Goal: Task Accomplishment & Management: Manage account settings

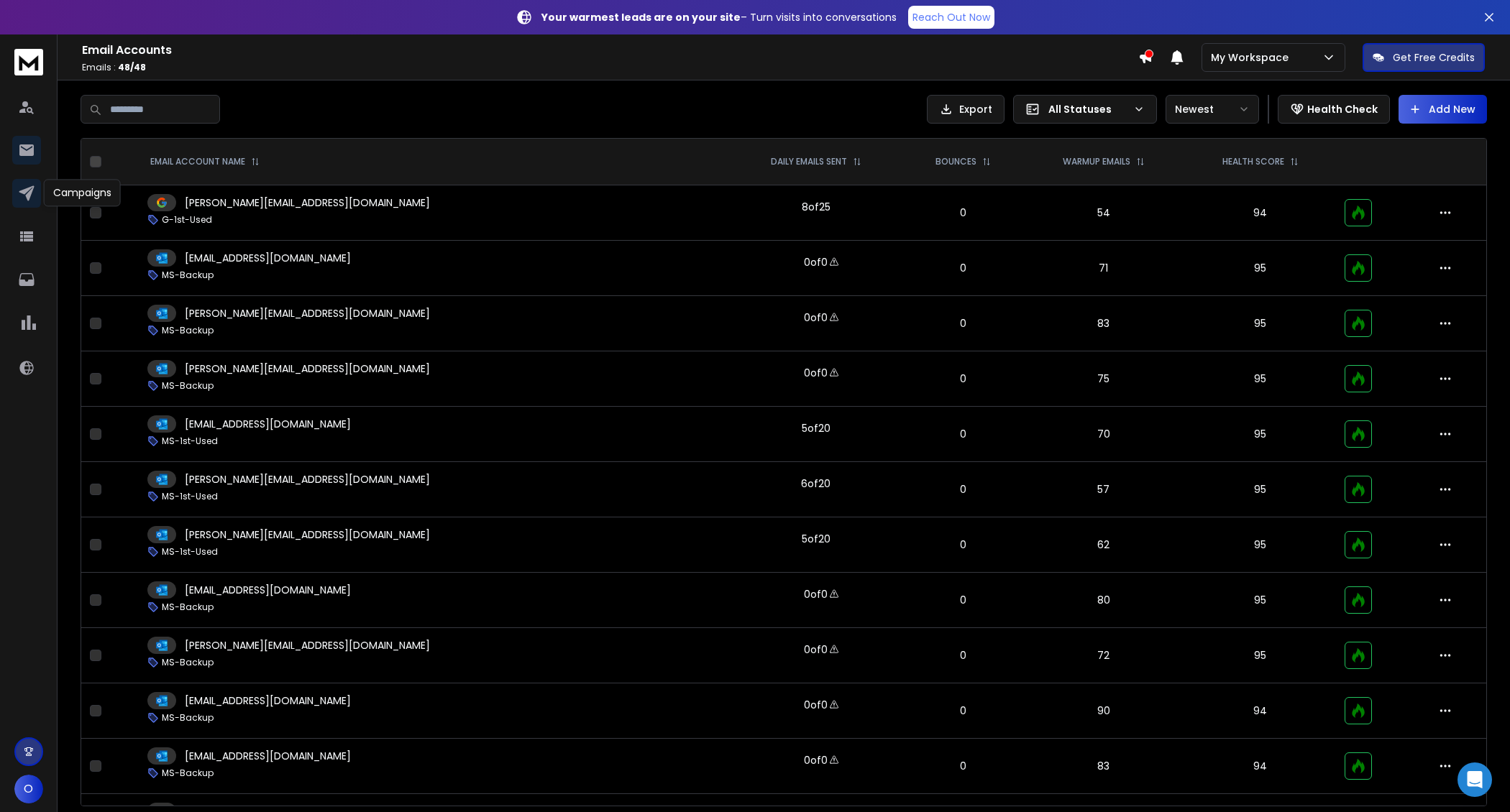
click at [18, 188] on icon at bounding box center [26, 193] width 17 height 17
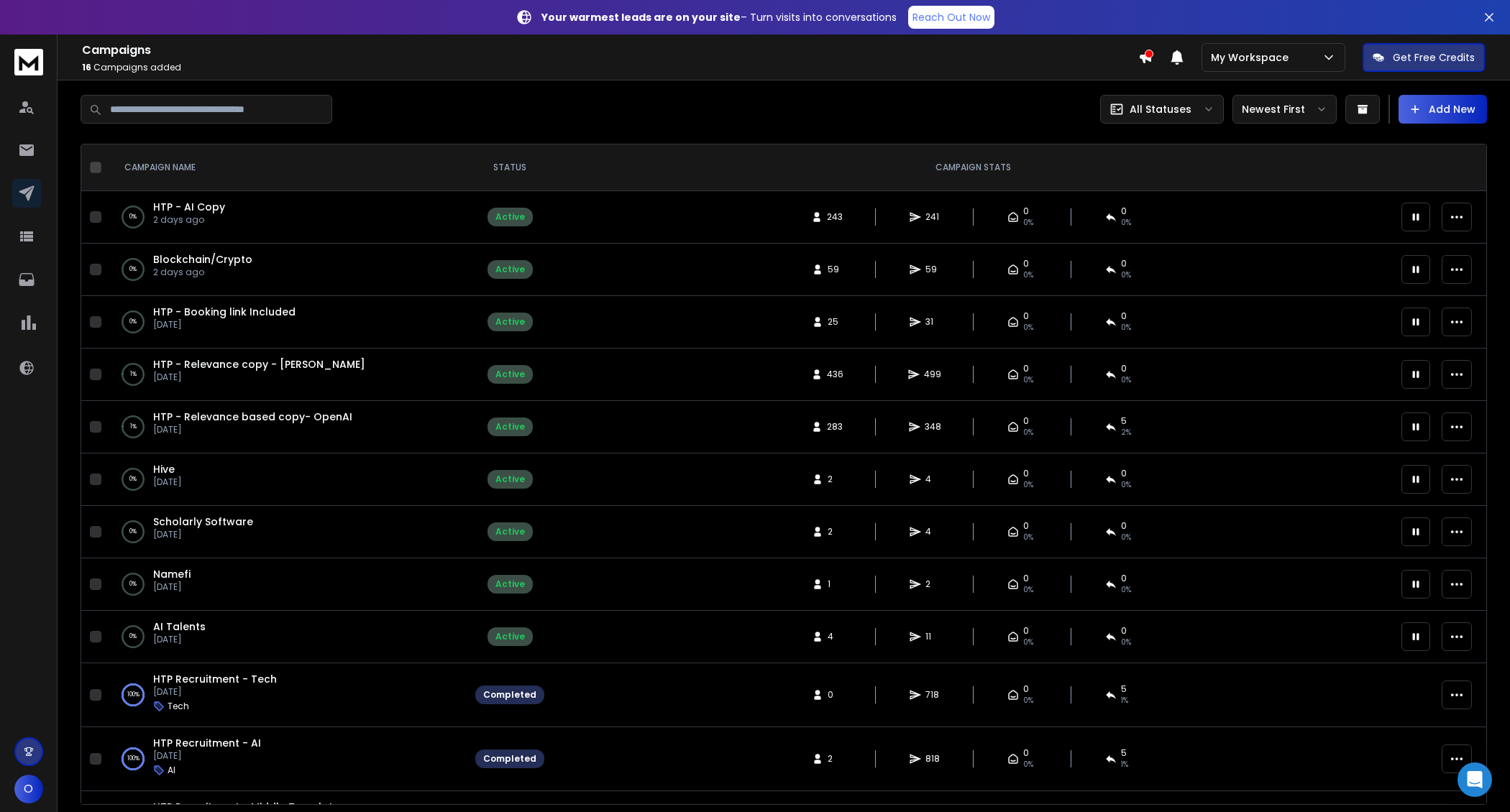
click at [199, 209] on span "HTP - AI Copy" at bounding box center [189, 207] width 72 height 14
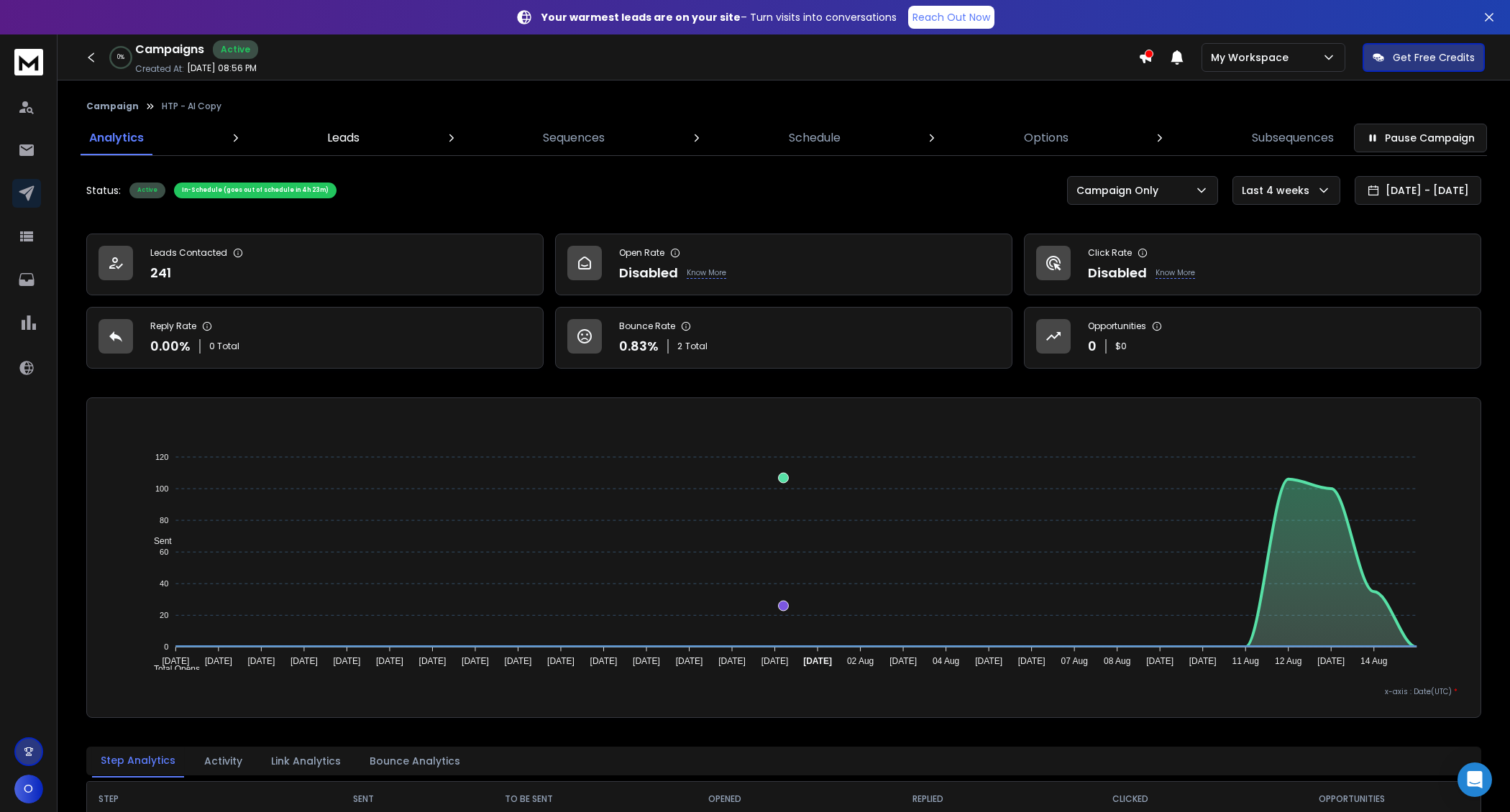
click at [330, 132] on p "Leads" at bounding box center [343, 138] width 32 height 17
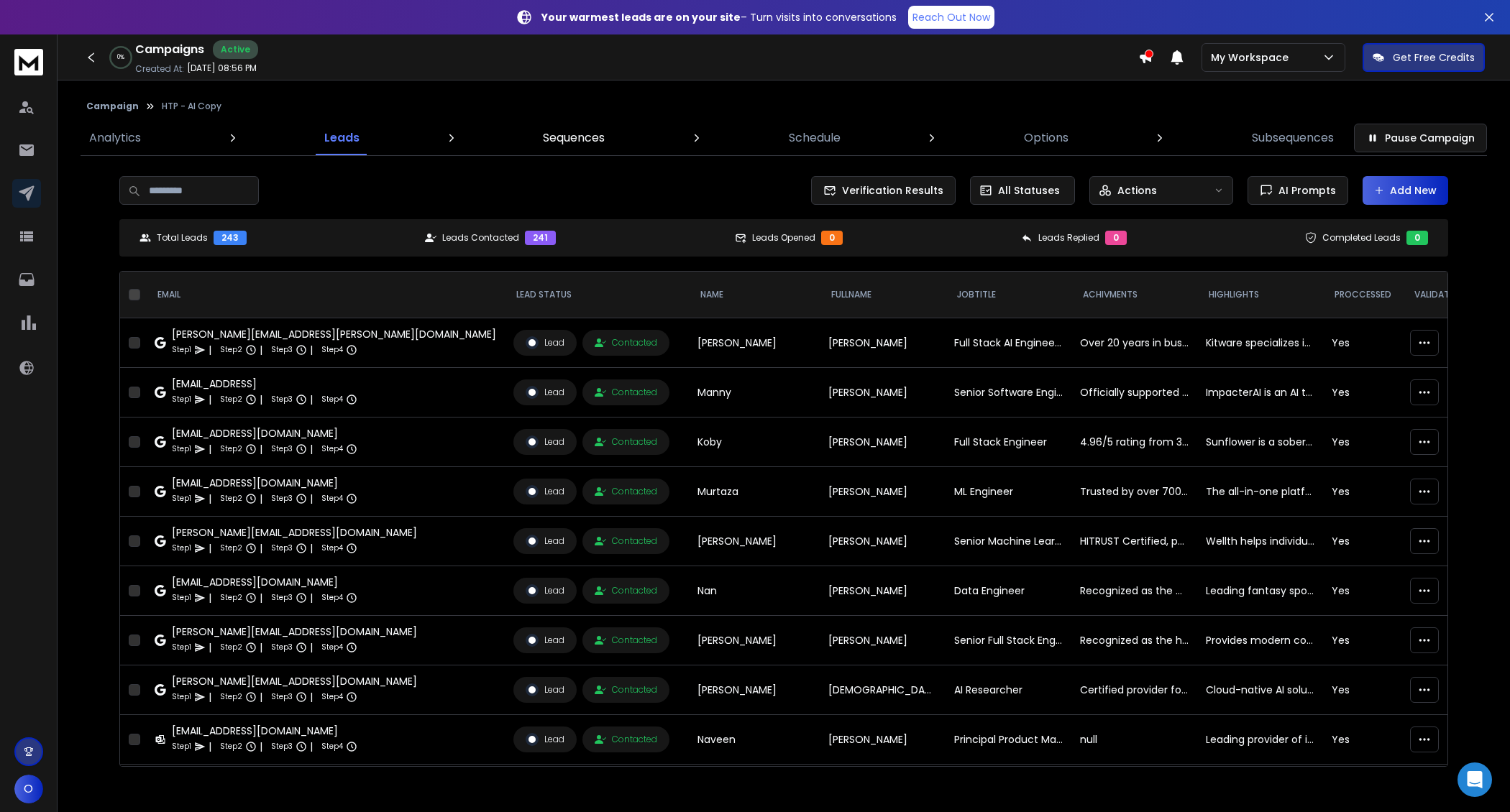
click at [577, 128] on link "Sequences" at bounding box center [574, 138] width 79 height 34
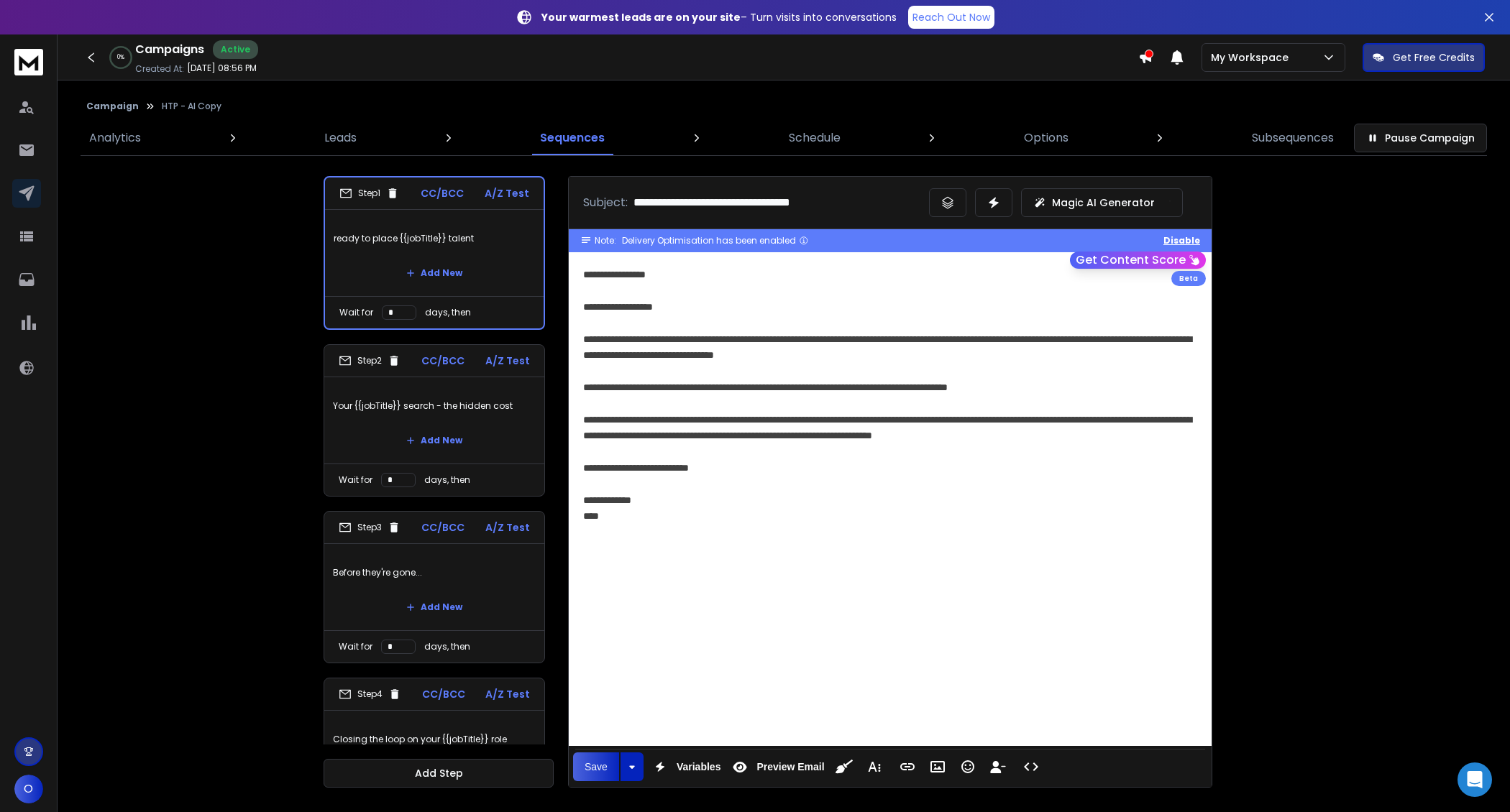
drag, startPoint x: 752, startPoint y: 215, endPoint x: 434, endPoint y: 42, distance: 362.0
click at [778, 255] on div "**********" at bounding box center [890, 499] width 643 height 494
click at [82, 58] on button at bounding box center [91, 58] width 19 height 28
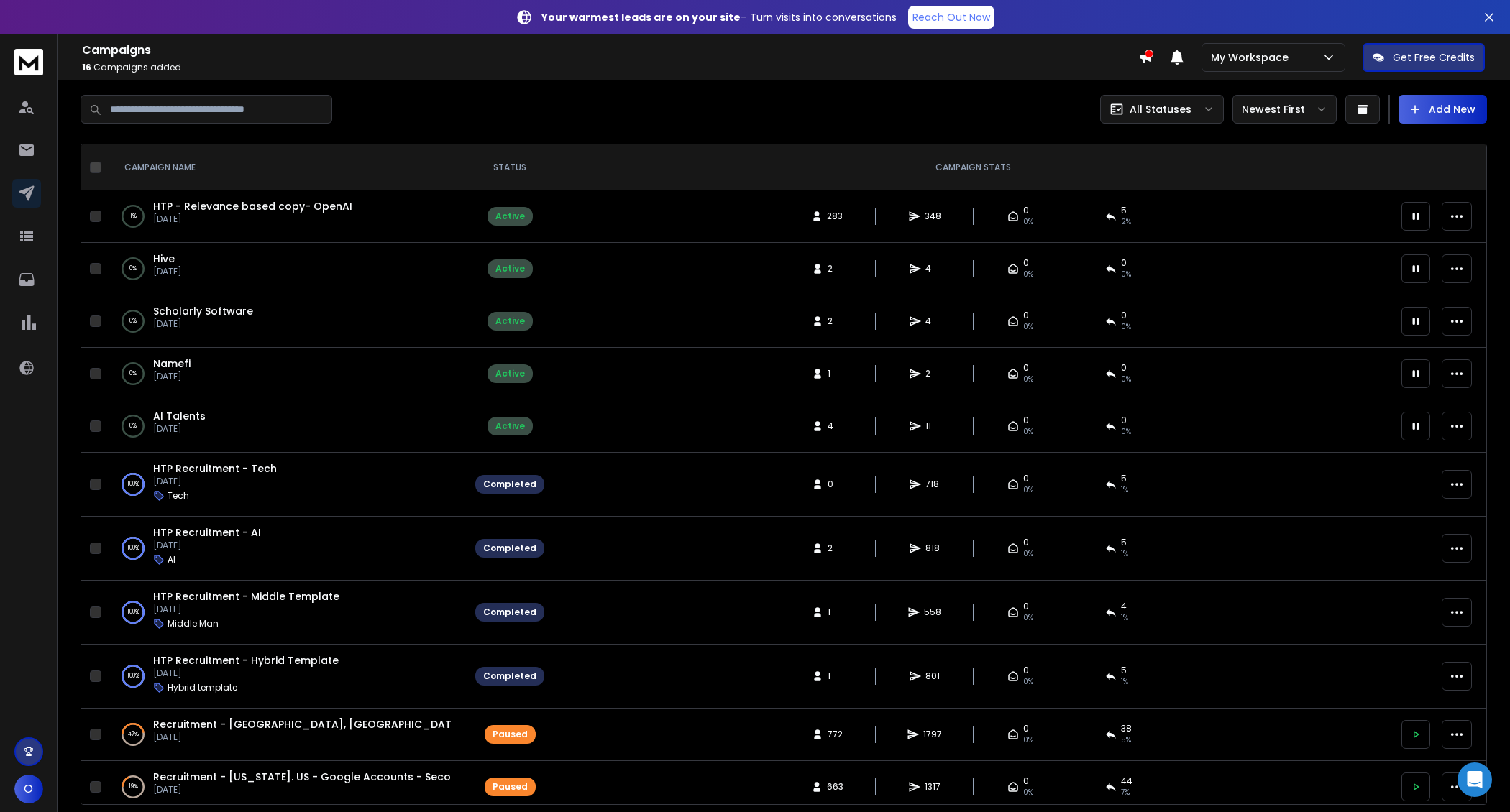
scroll to position [213, 0]
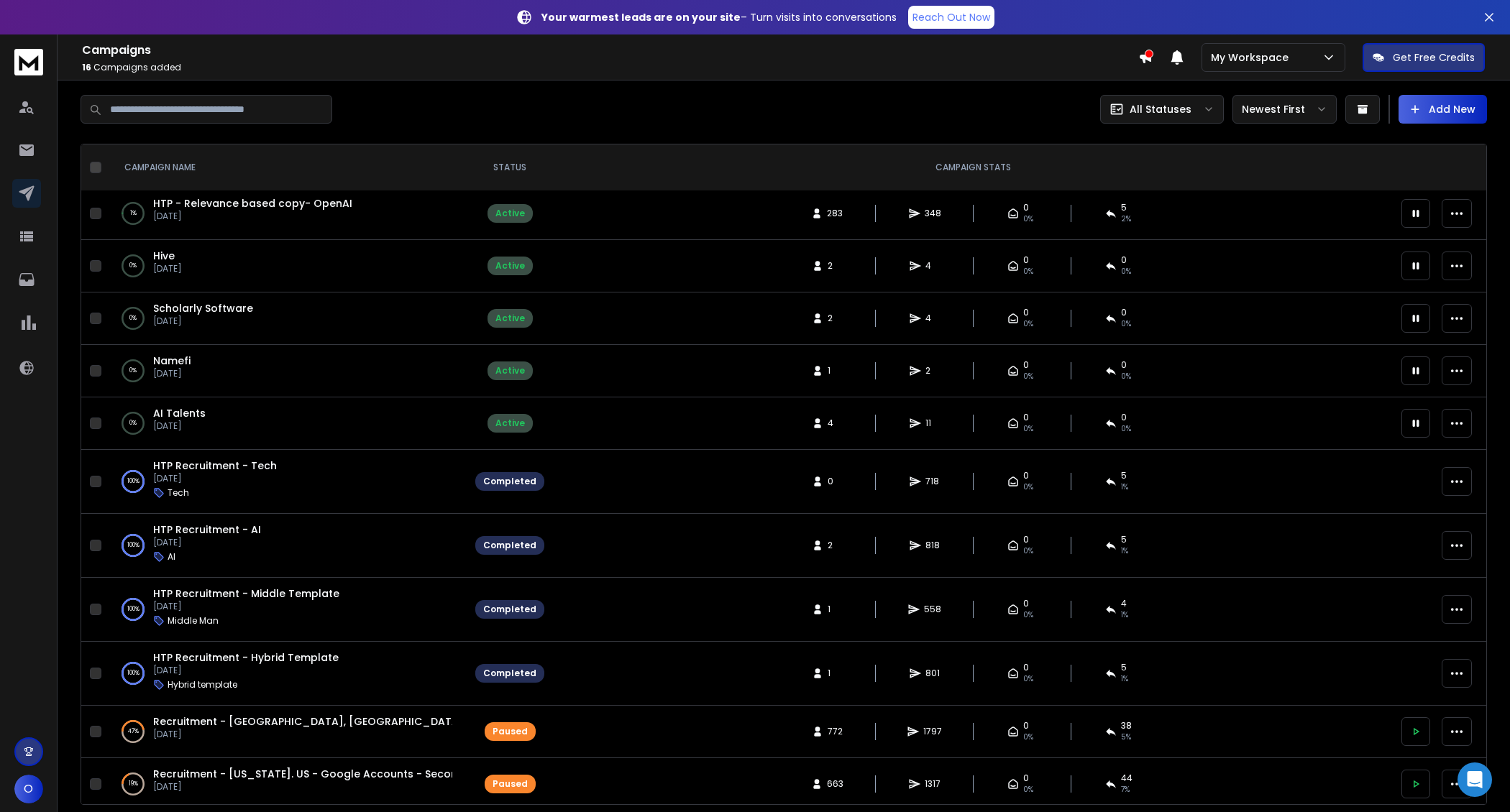
click at [253, 523] on span "HTP Recruitment - AI" at bounding box center [207, 530] width 108 height 14
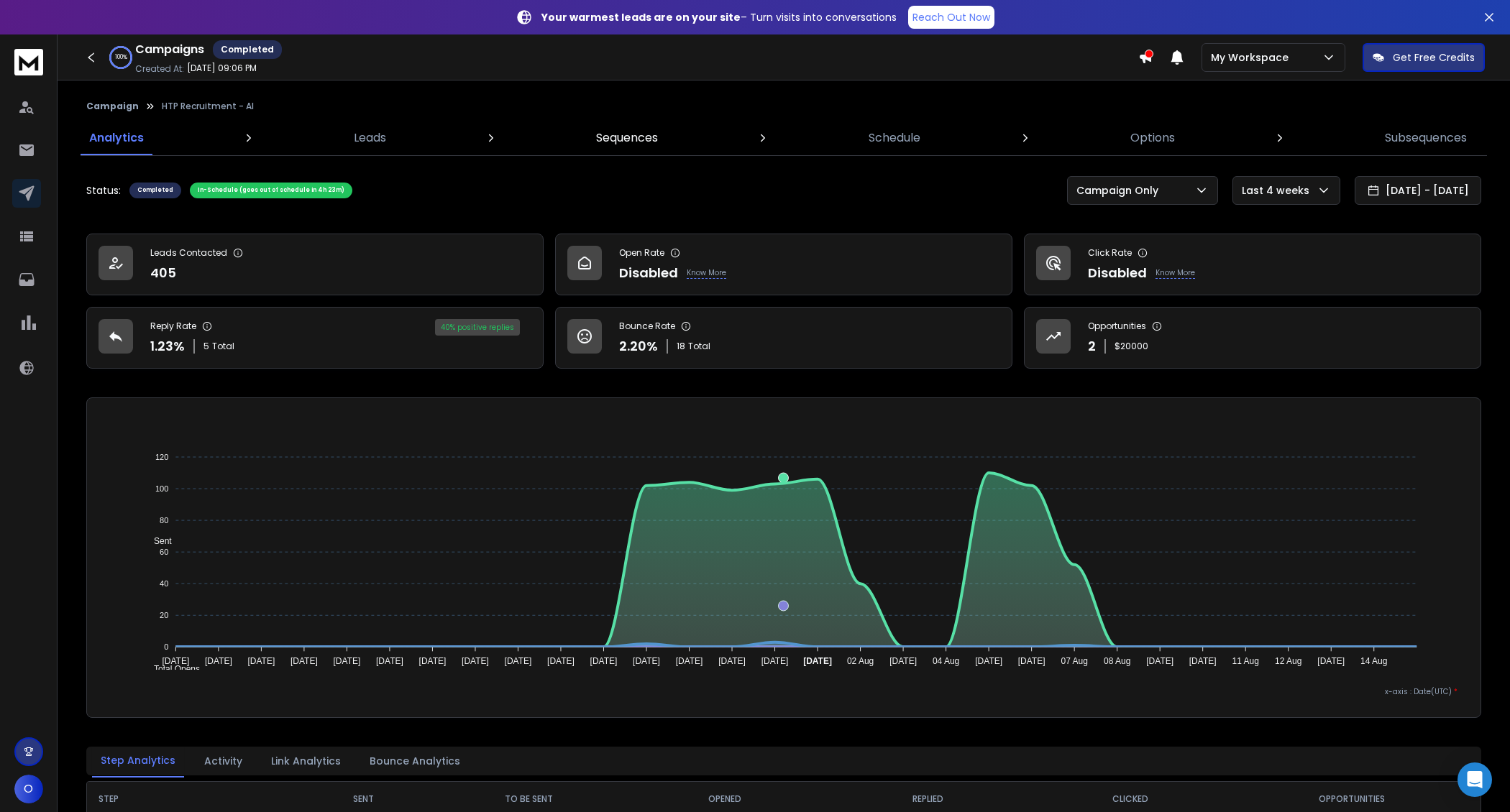
click at [625, 139] on p "Sequences" at bounding box center [627, 138] width 62 height 17
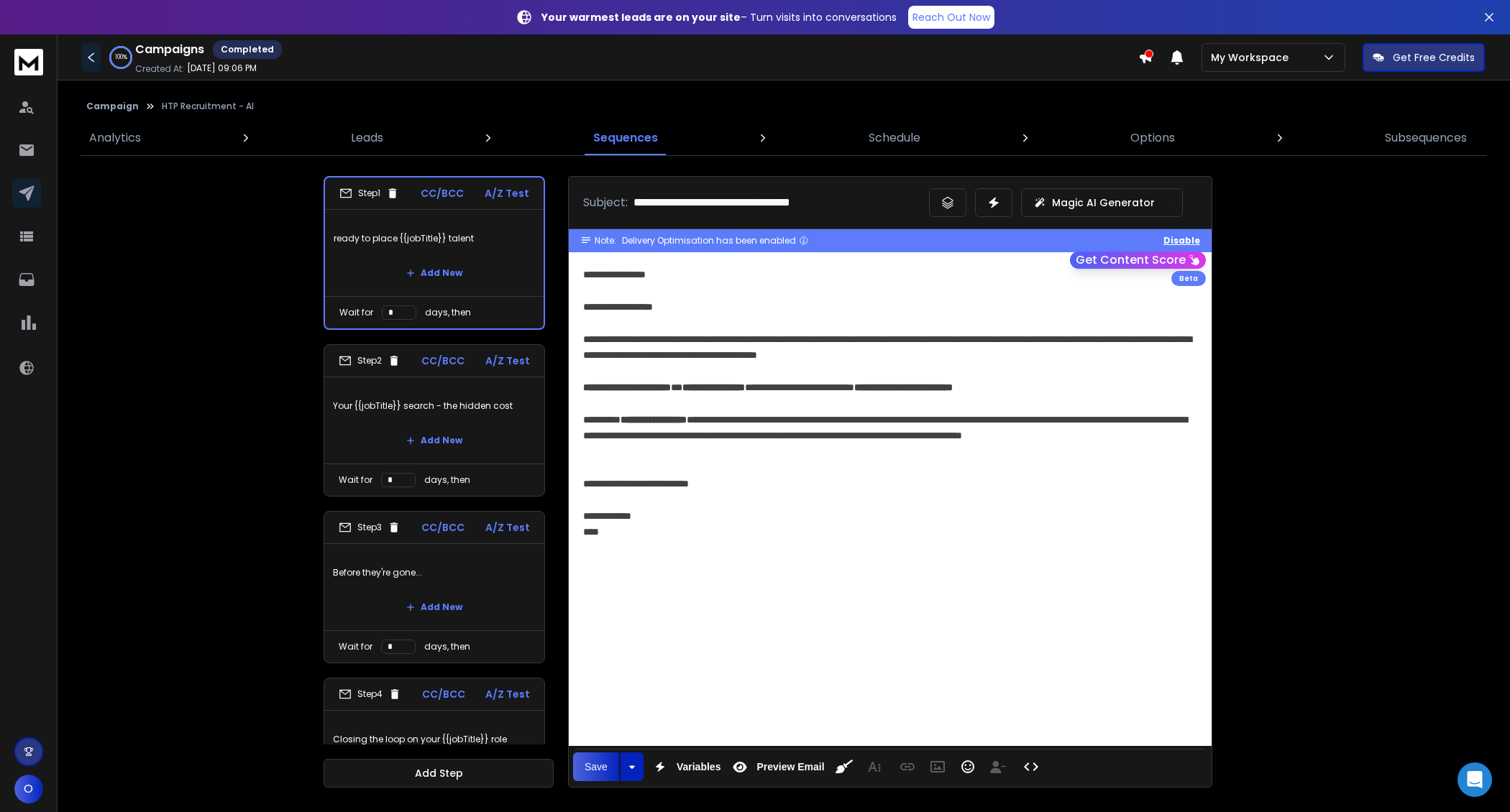
click at [87, 53] on icon at bounding box center [91, 57] width 13 height 13
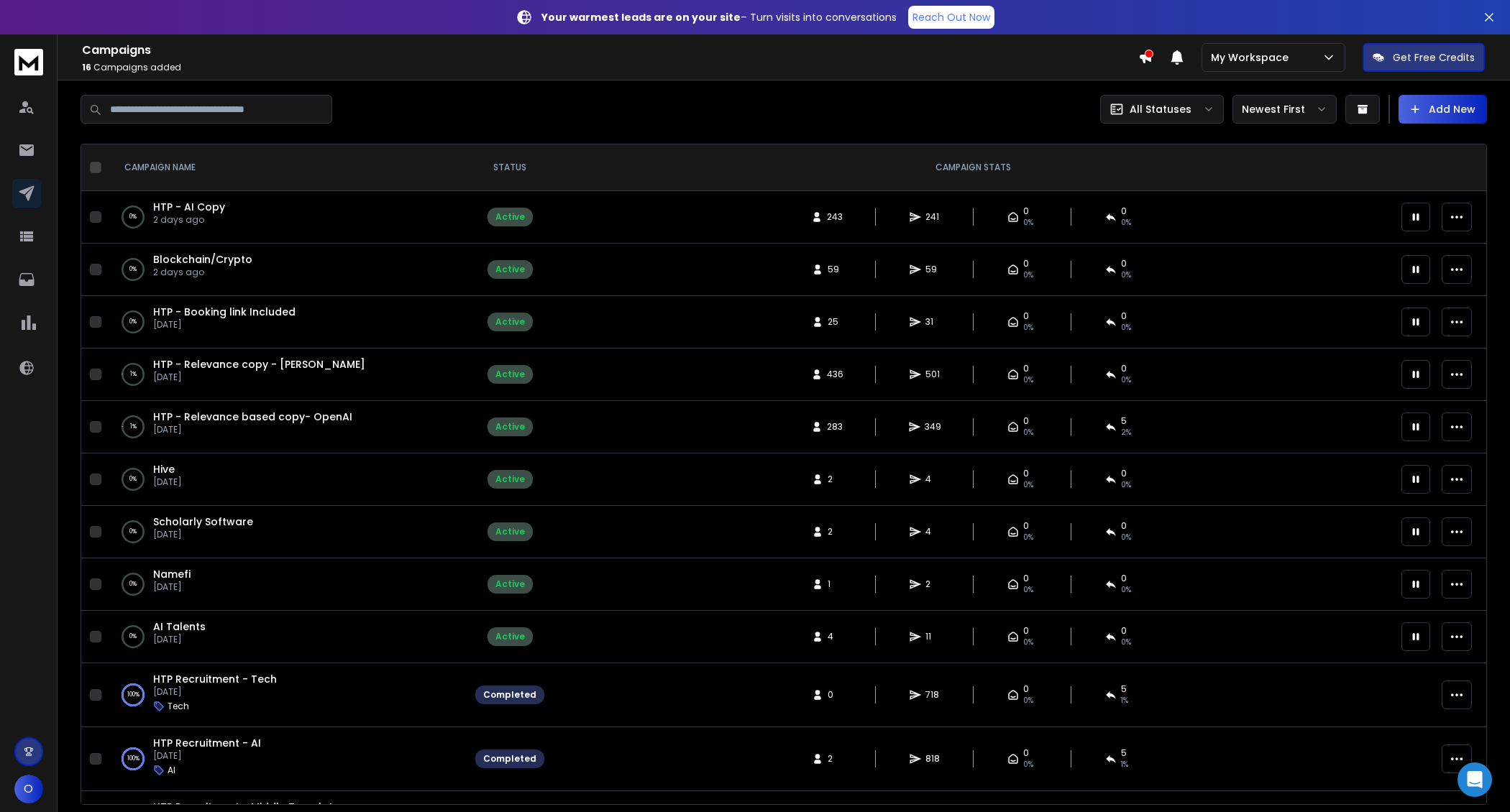
click at [223, 312] on span "HTP - Booking link Included" at bounding box center [224, 312] width 142 height 14
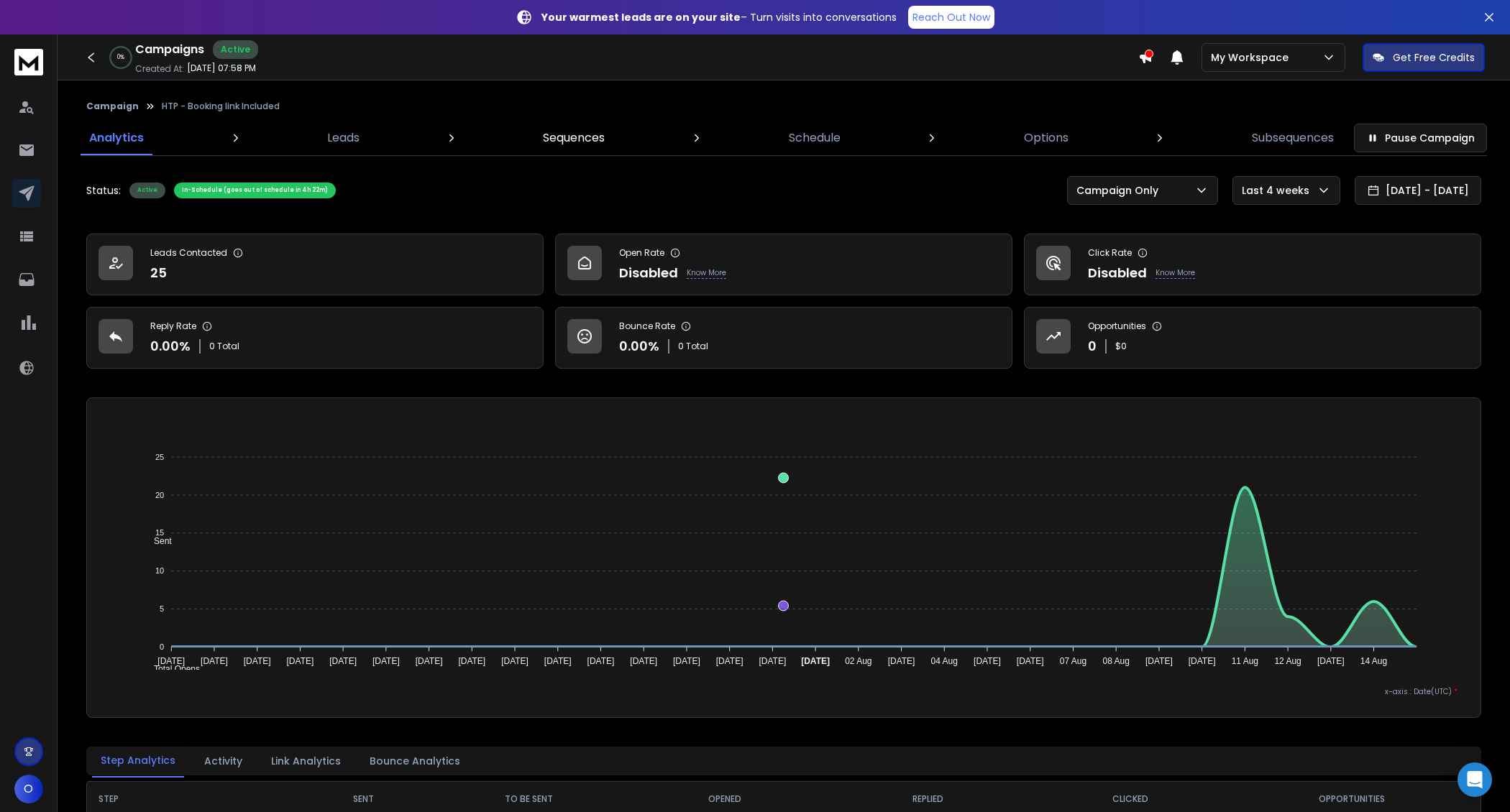
click at [599, 141] on p "Sequences" at bounding box center [574, 138] width 62 height 17
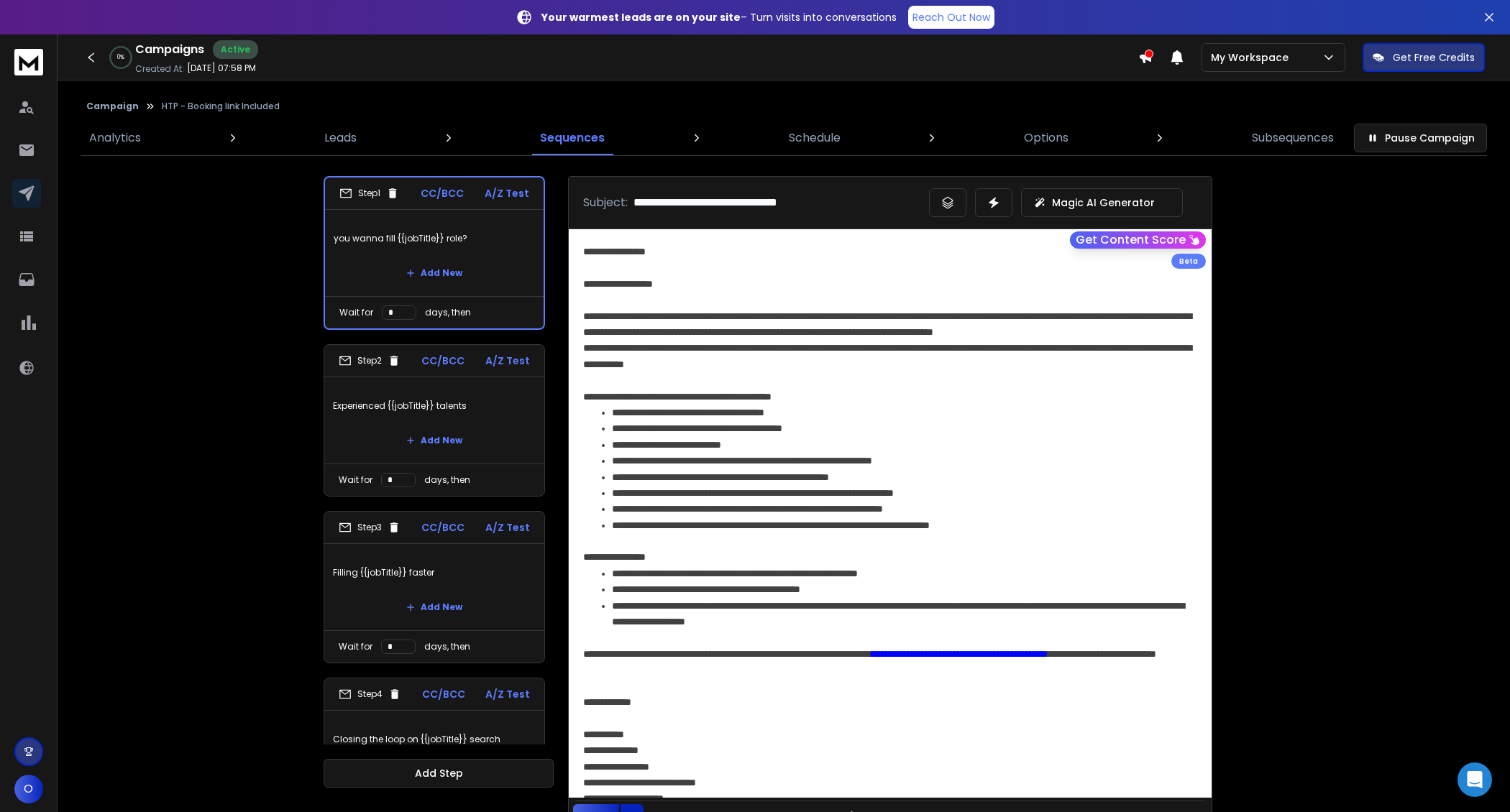
click at [1025, 652] on link "**********" at bounding box center [959, 654] width 176 height 10
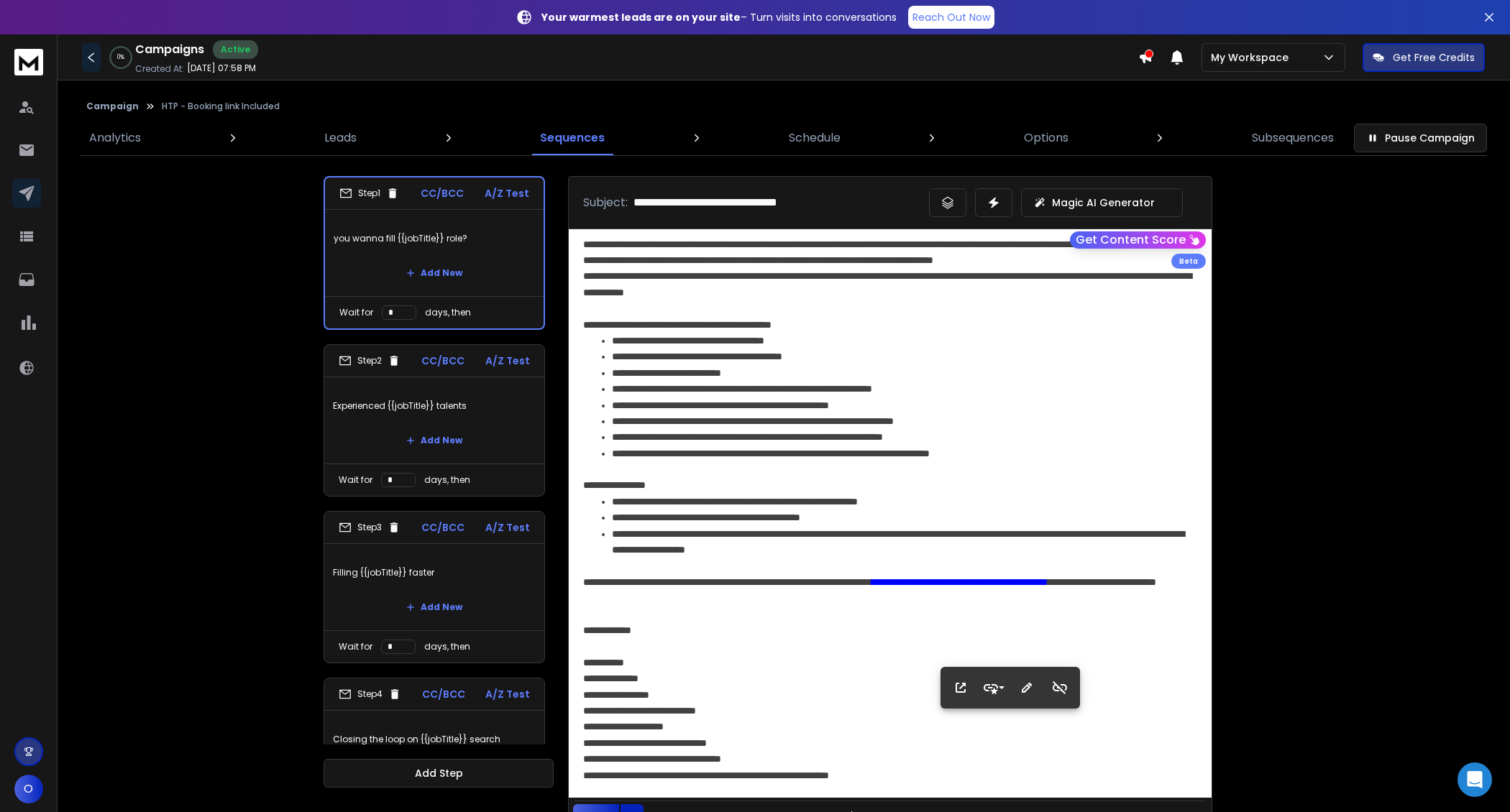
click at [94, 62] on icon at bounding box center [91, 57] width 13 height 13
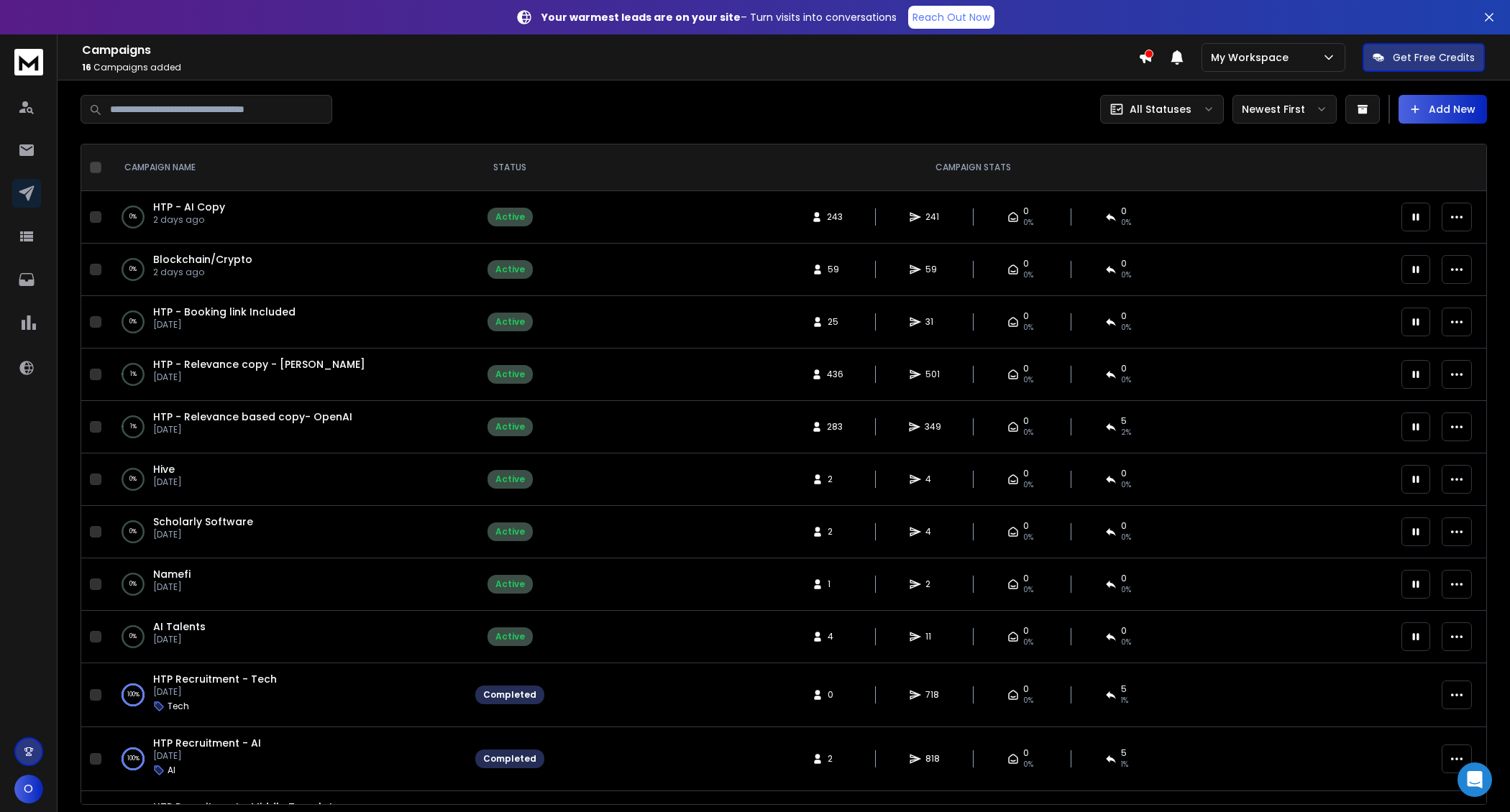
click at [172, 560] on td "0 % Namefi 7 days ago" at bounding box center [287, 585] width 360 height 52
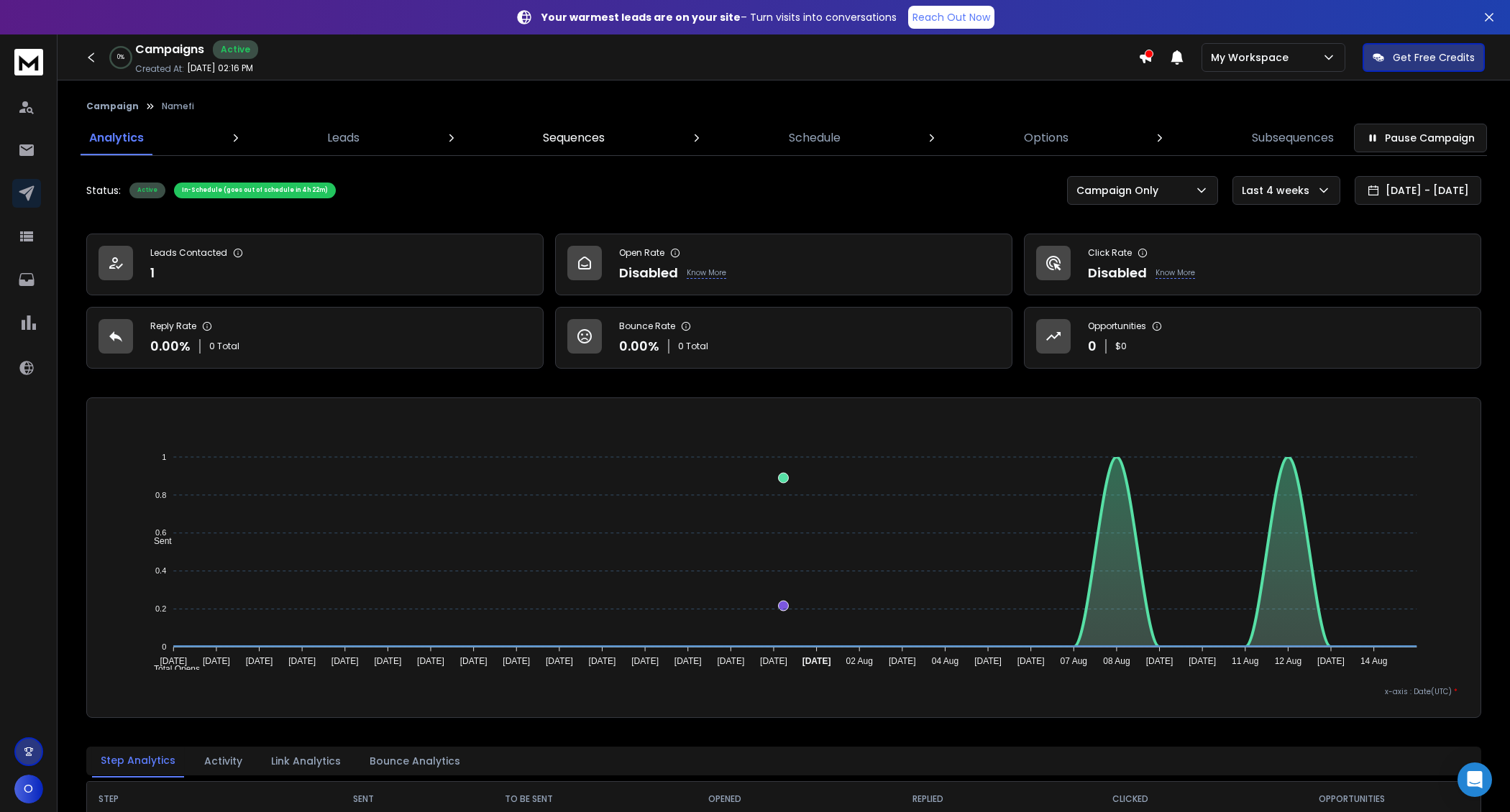
click at [596, 134] on p "Sequences" at bounding box center [574, 138] width 62 height 17
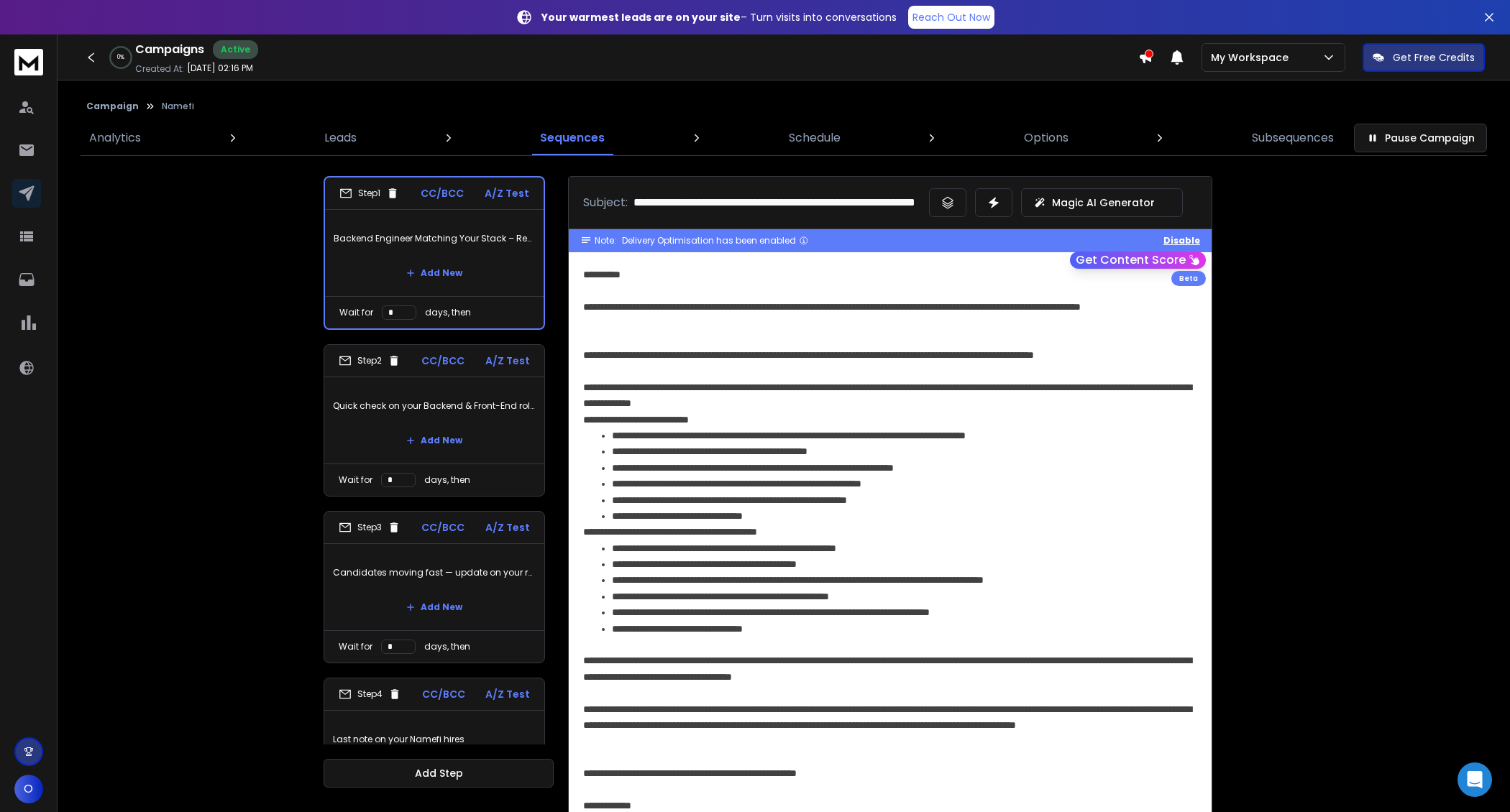
scroll to position [40, 0]
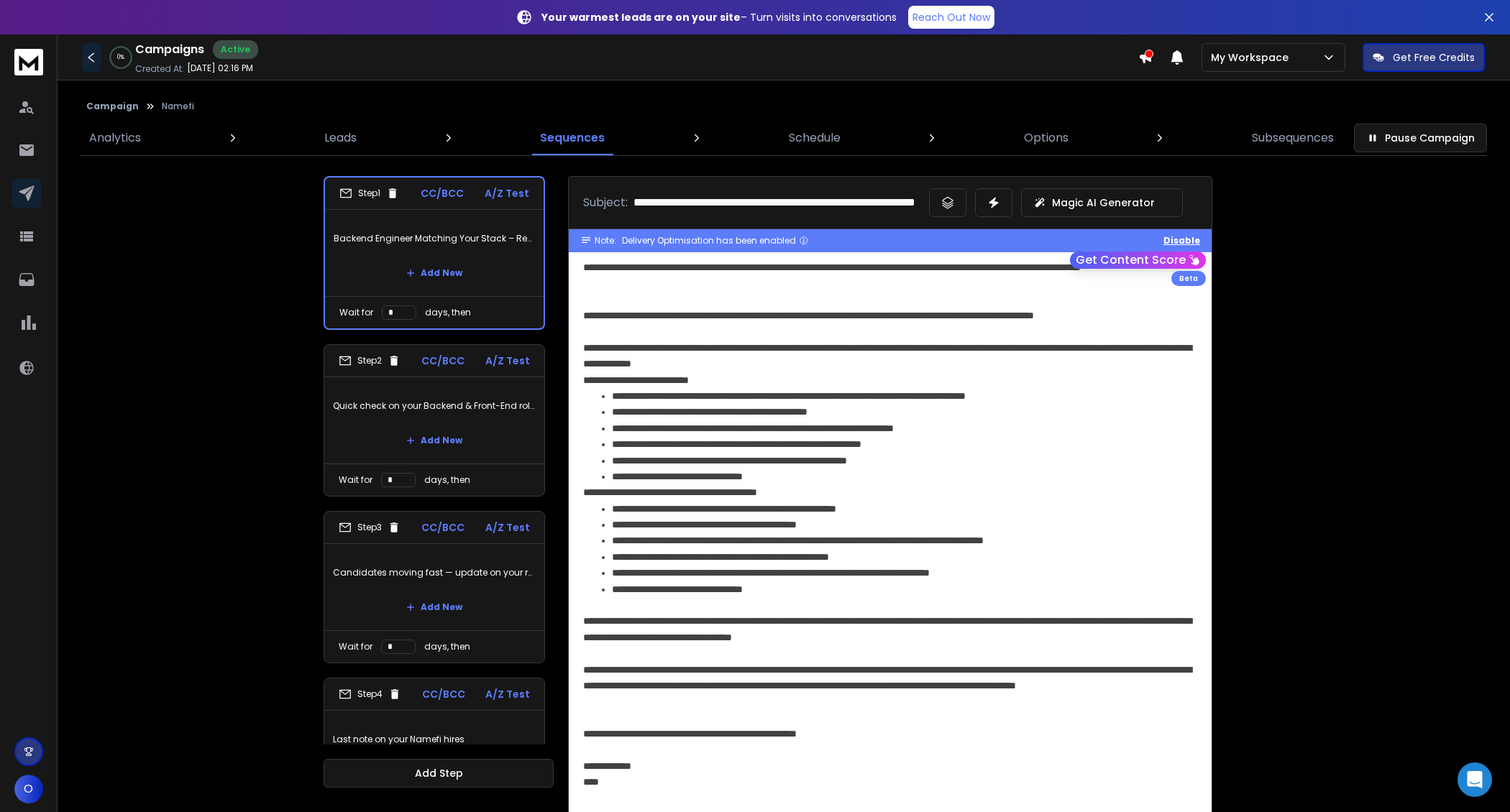
click at [91, 62] on icon at bounding box center [91, 57] width 13 height 13
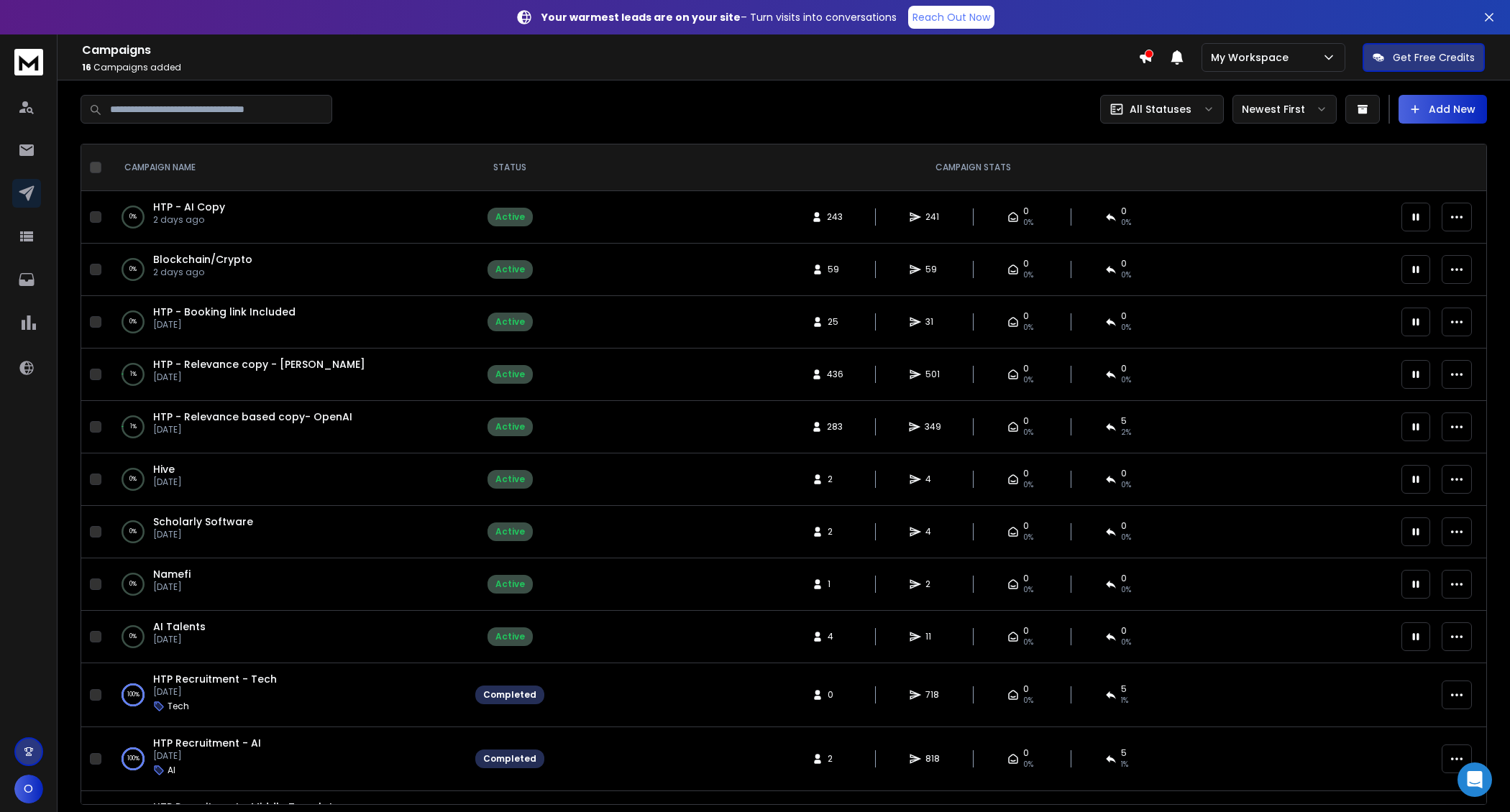
scroll to position [277, 0]
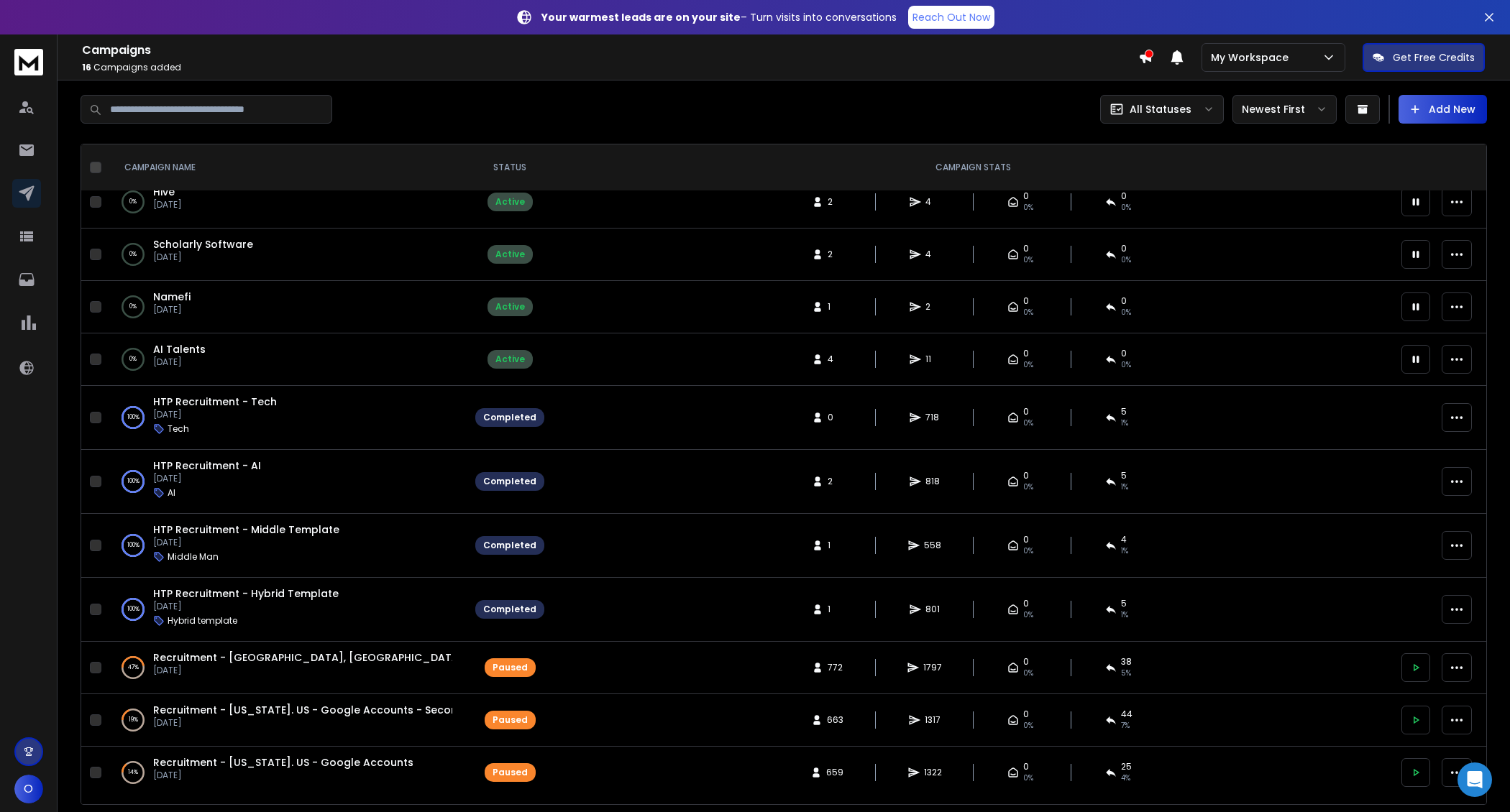
click at [241, 527] on span "HTP Recruitment - Middle Template" at bounding box center [246, 530] width 187 height 14
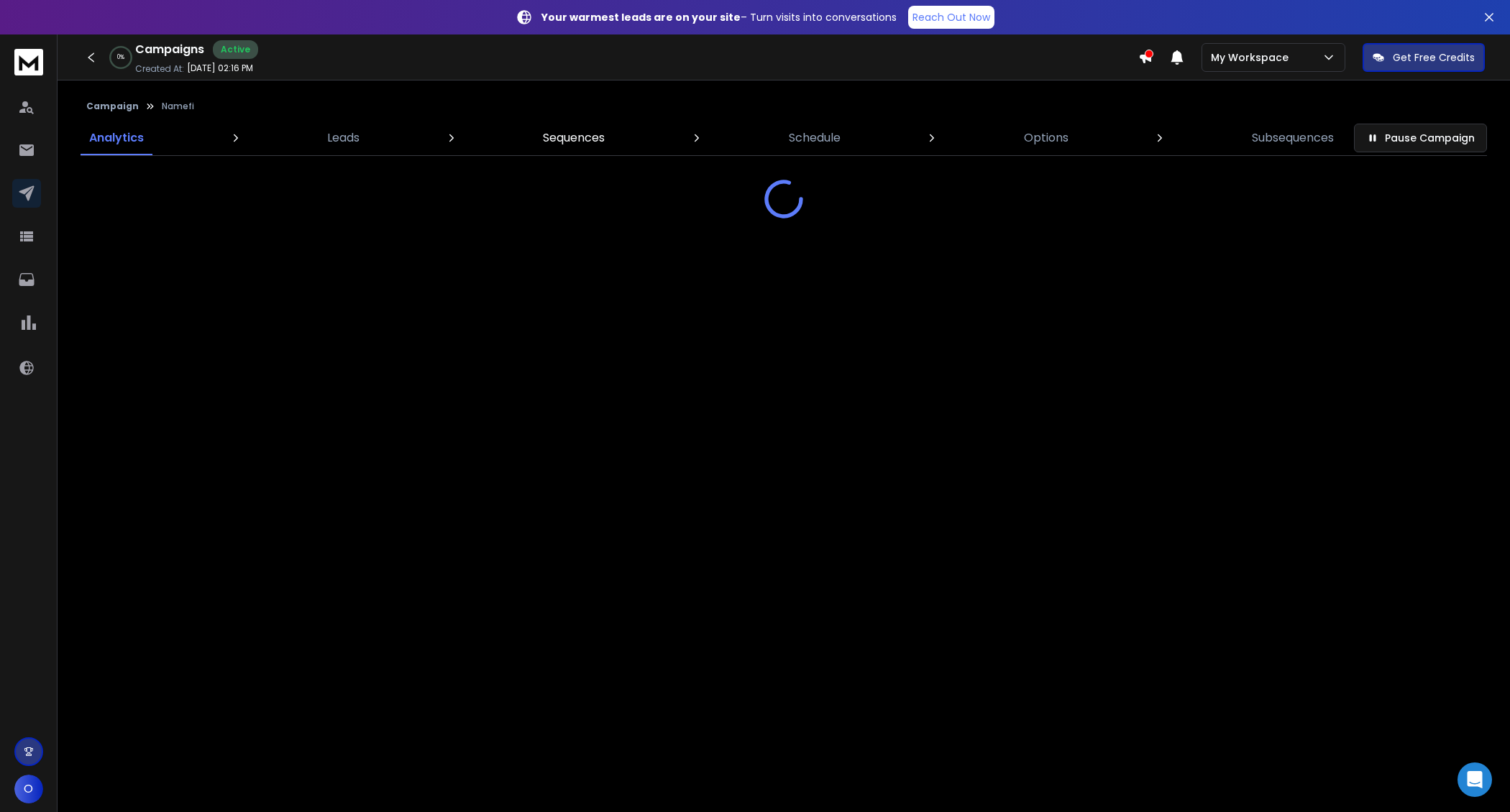
click at [576, 135] on p "Sequences" at bounding box center [574, 138] width 62 height 17
